Goal: Navigation & Orientation: Find specific page/section

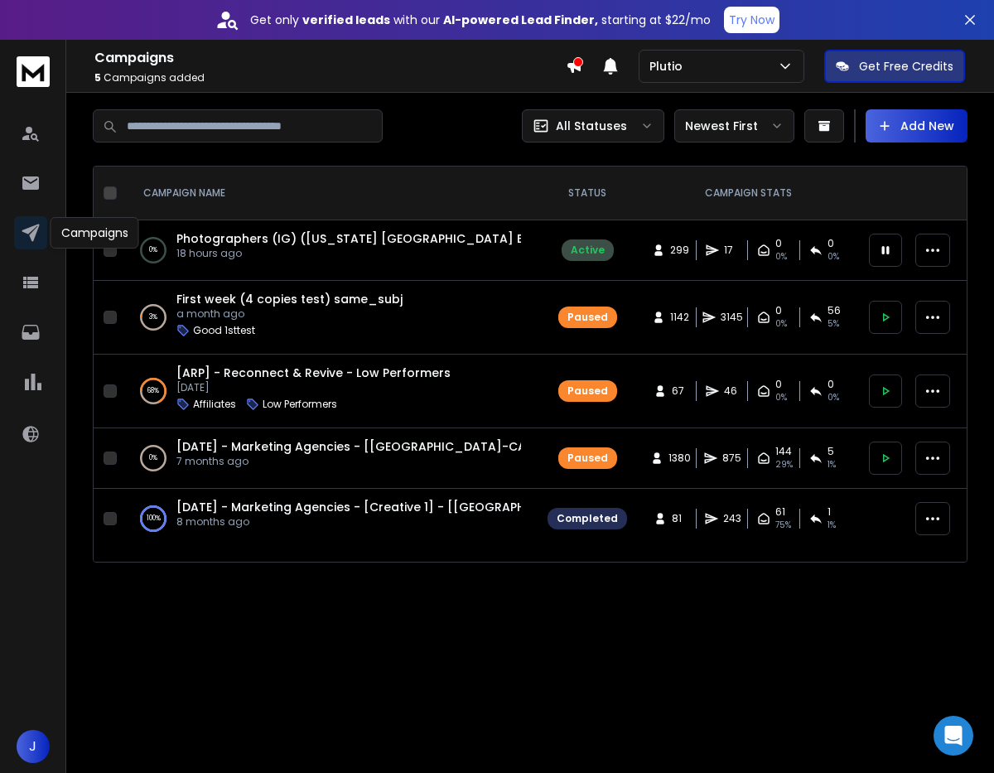
click at [26, 235] on icon at bounding box center [31, 233] width 20 height 20
drag, startPoint x: 26, startPoint y: 235, endPoint x: 29, endPoint y: 247, distance: 11.9
click at [26, 236] on icon at bounding box center [31, 233] width 20 height 20
click at [29, 276] on icon at bounding box center [31, 282] width 20 height 20
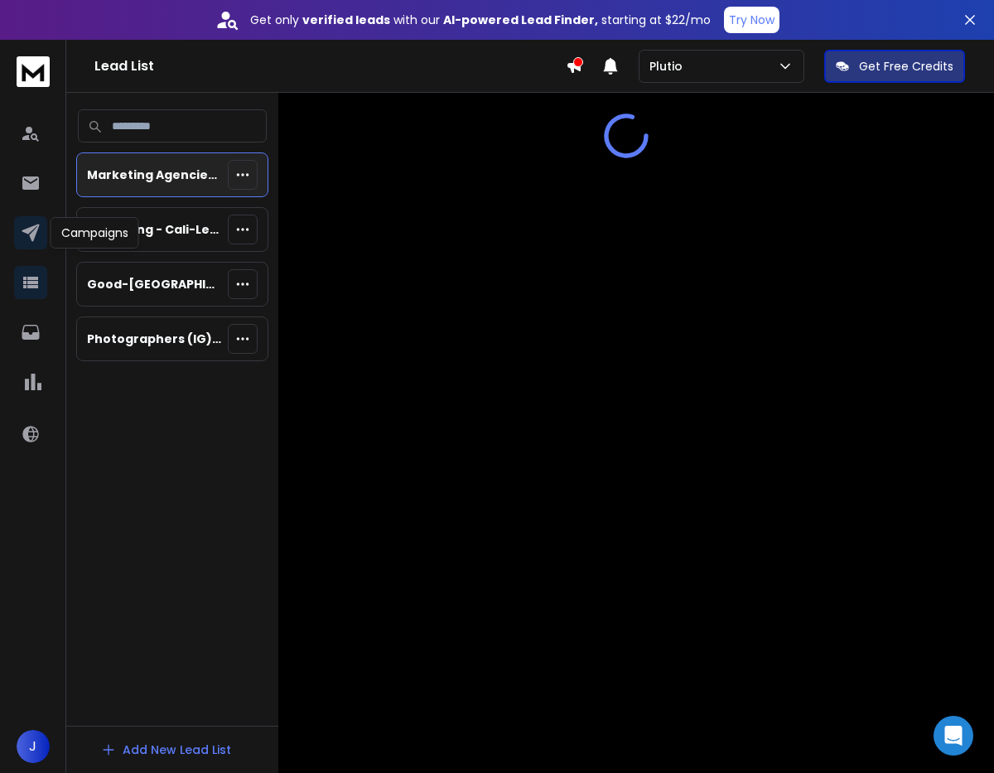
click at [18, 224] on link at bounding box center [30, 232] width 33 height 33
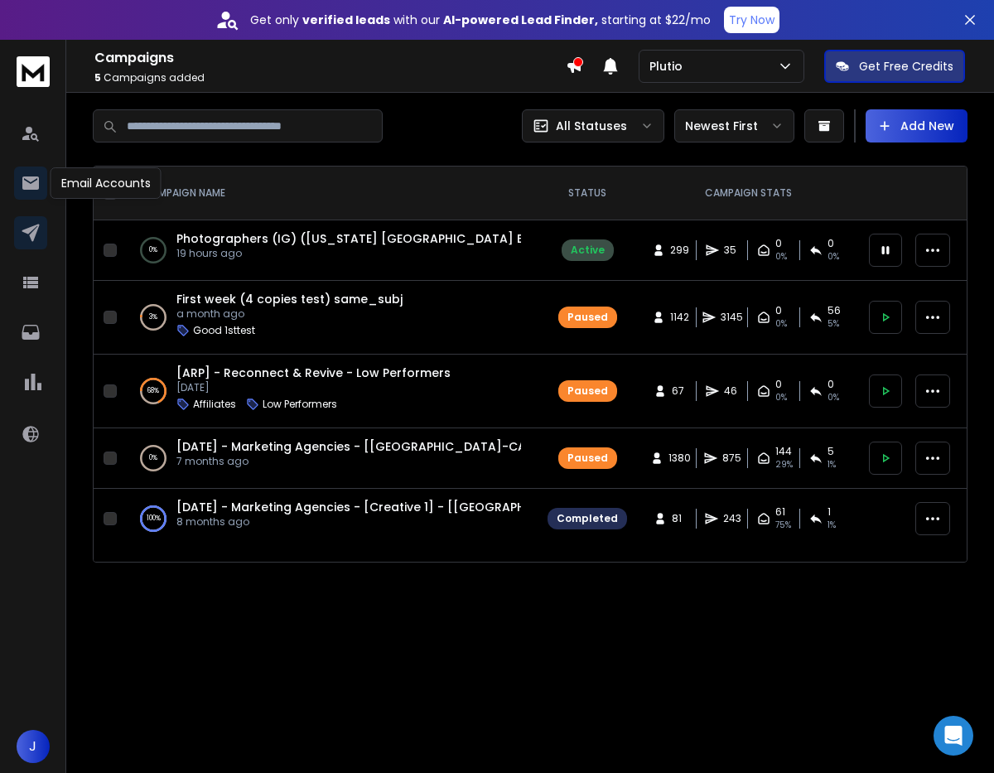
click at [36, 170] on link at bounding box center [30, 182] width 33 height 33
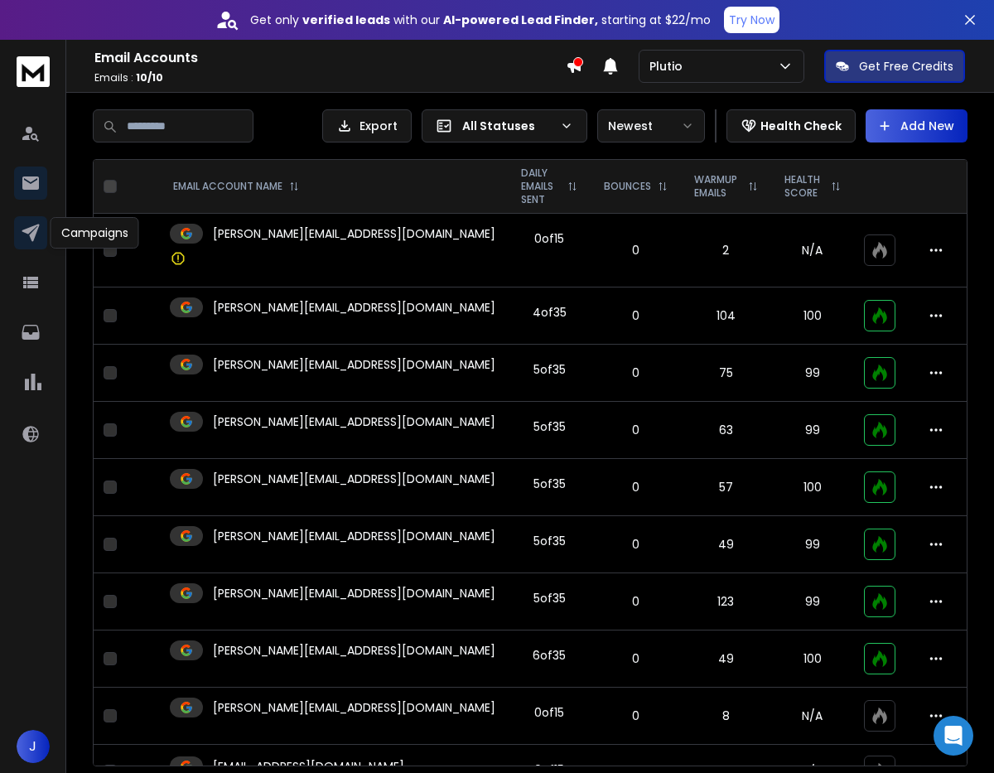
click at [23, 228] on icon at bounding box center [31, 233] width 20 height 20
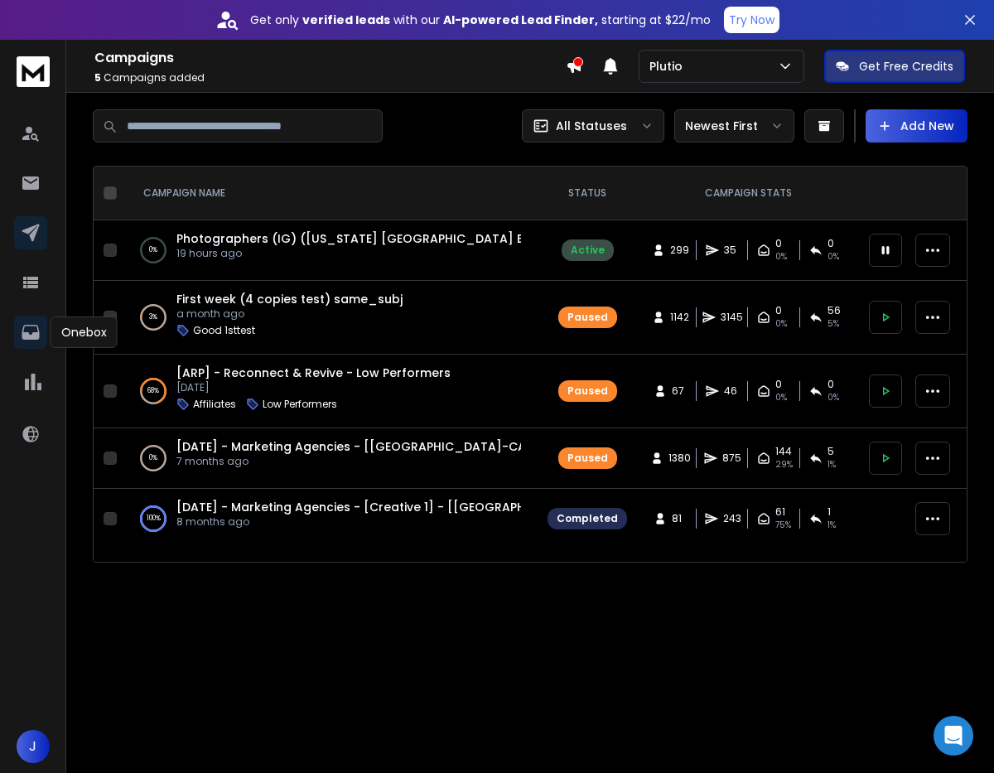
click at [23, 325] on icon at bounding box center [30, 332] width 17 height 15
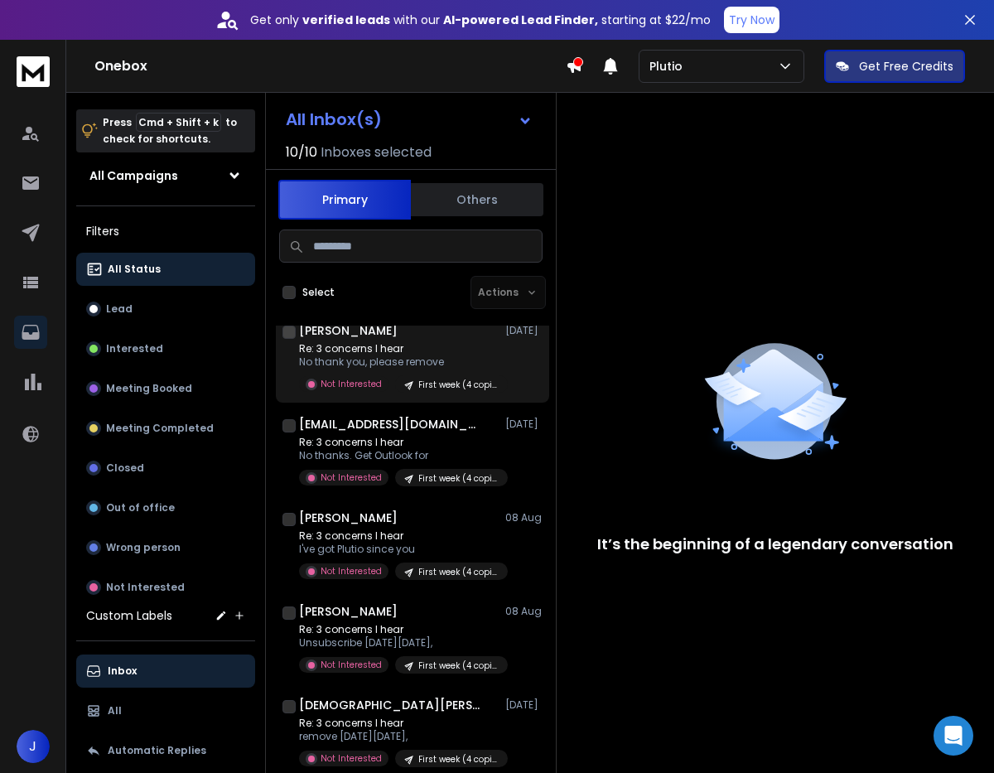
scroll to position [112, 0]
